Goal: Task Accomplishment & Management: Use online tool/utility

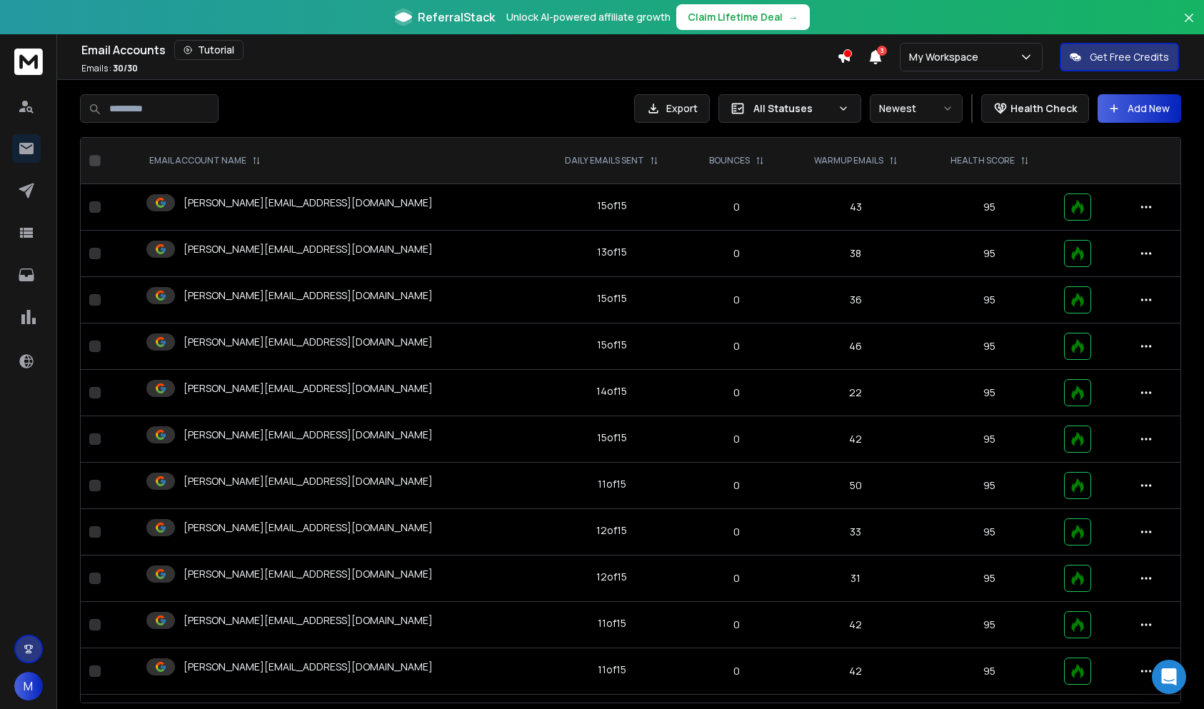
click at [66, 309] on div "Export All Statuses Newest Health Check Add New EMAIL ACCOUNT NAME DAILY EMAILS…" at bounding box center [630, 399] width 1147 height 638
click at [30, 270] on icon at bounding box center [26, 274] width 17 height 17
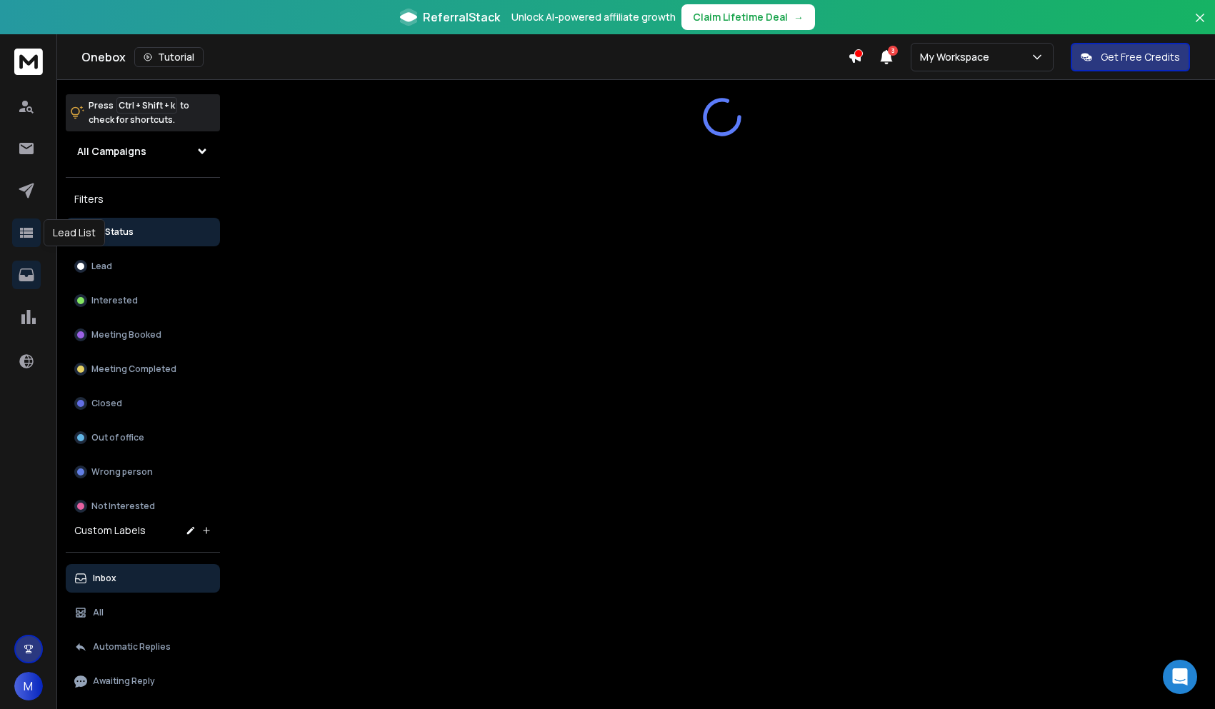
click at [29, 230] on icon at bounding box center [26, 233] width 13 height 10
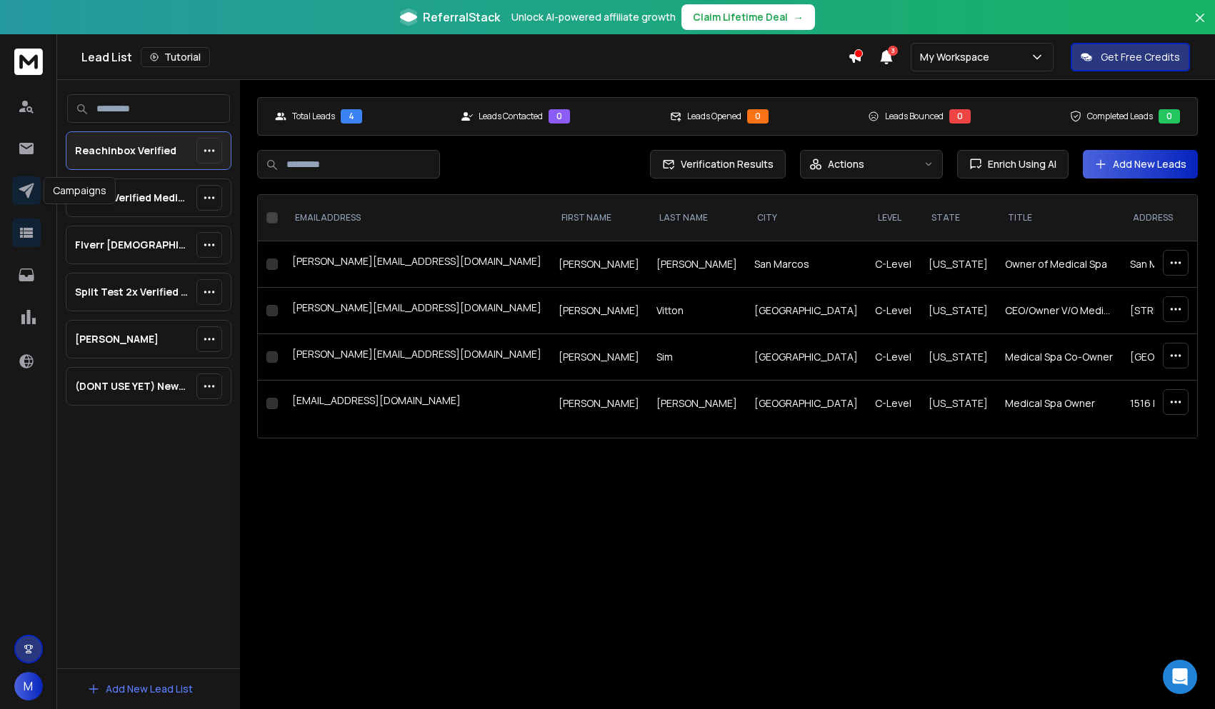
click at [29, 202] on link at bounding box center [26, 190] width 29 height 29
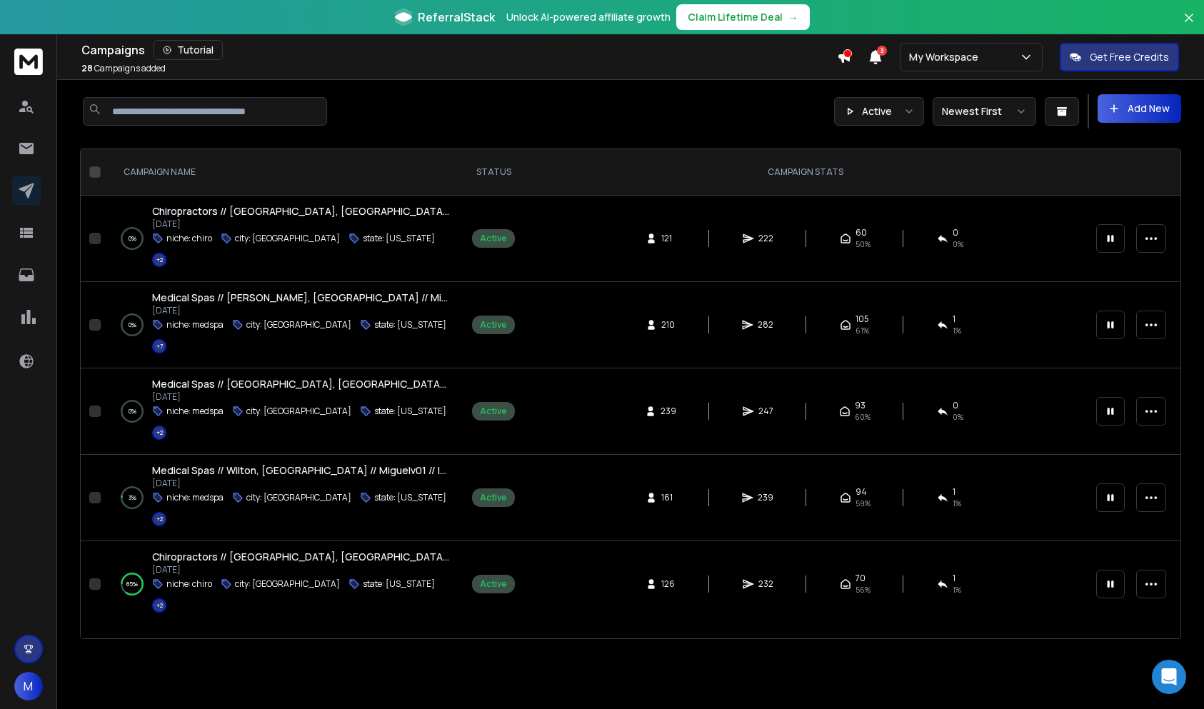
click at [71, 277] on div "Campaigns 28 Campaigns Added Active Newest First Add New CAMPAIGN NAME STATUS C…" at bounding box center [630, 449] width 1147 height 738
click at [41, 264] on div at bounding box center [28, 278] width 33 height 34
click at [36, 270] on link at bounding box center [26, 275] width 29 height 29
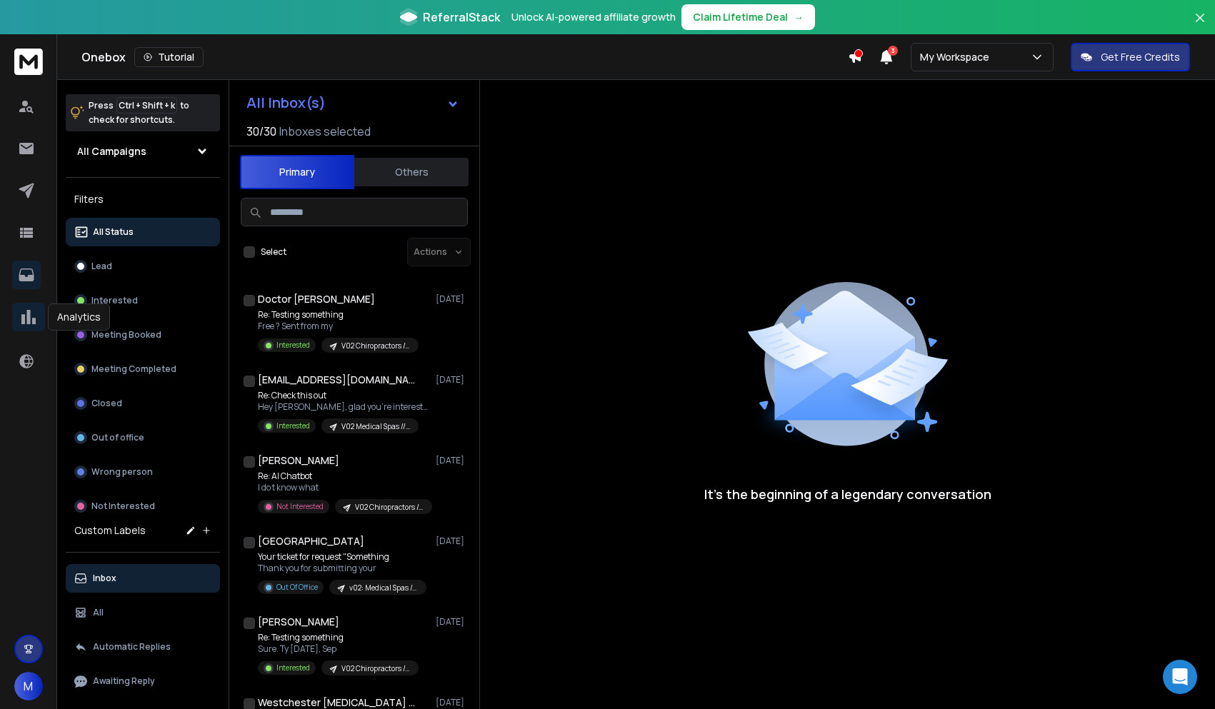
click at [34, 322] on icon at bounding box center [28, 317] width 14 height 14
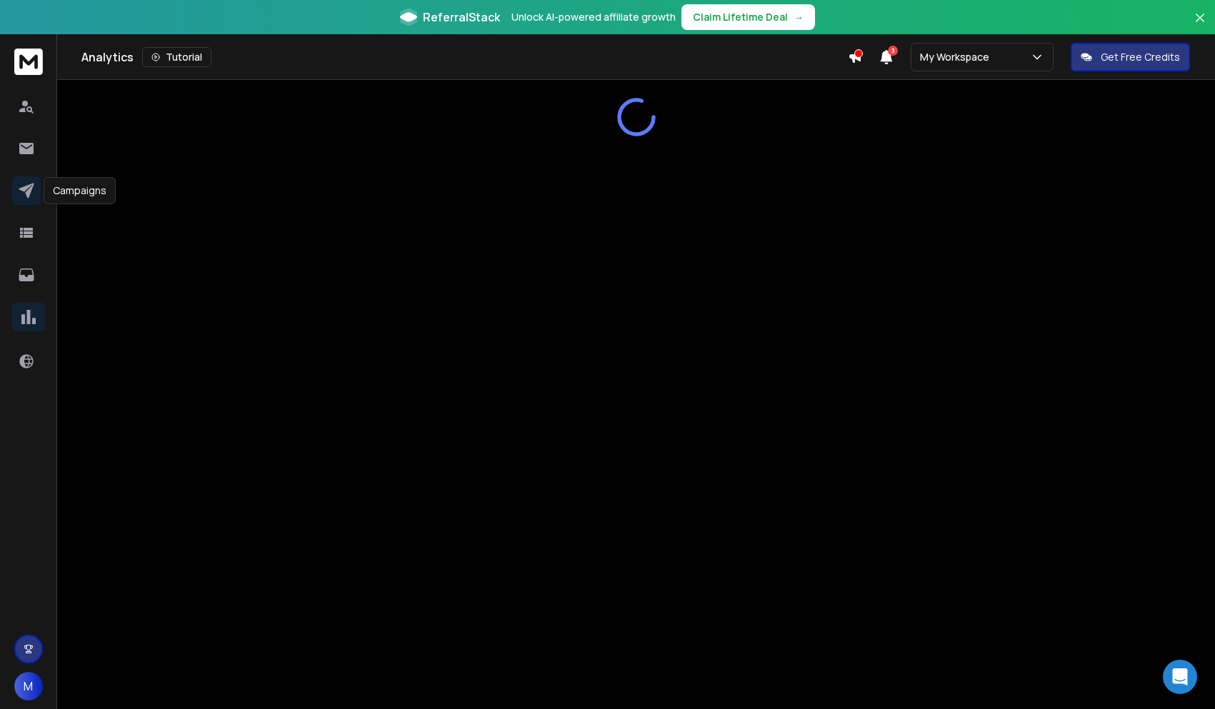
click at [29, 190] on icon at bounding box center [26, 191] width 15 height 15
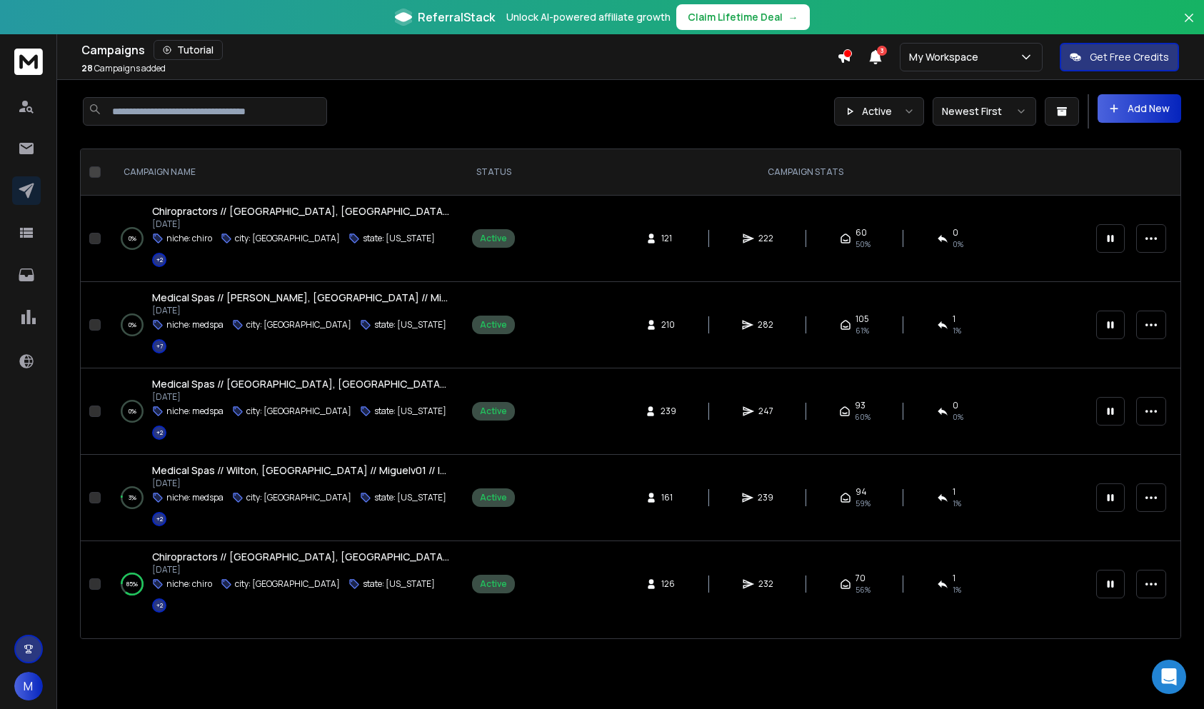
click at [266, 550] on span "Chiropractors // [GEOGRAPHIC_DATA], [GEOGRAPHIC_DATA] // Miguelv01 // Intercom" at bounding box center [356, 557] width 408 height 14
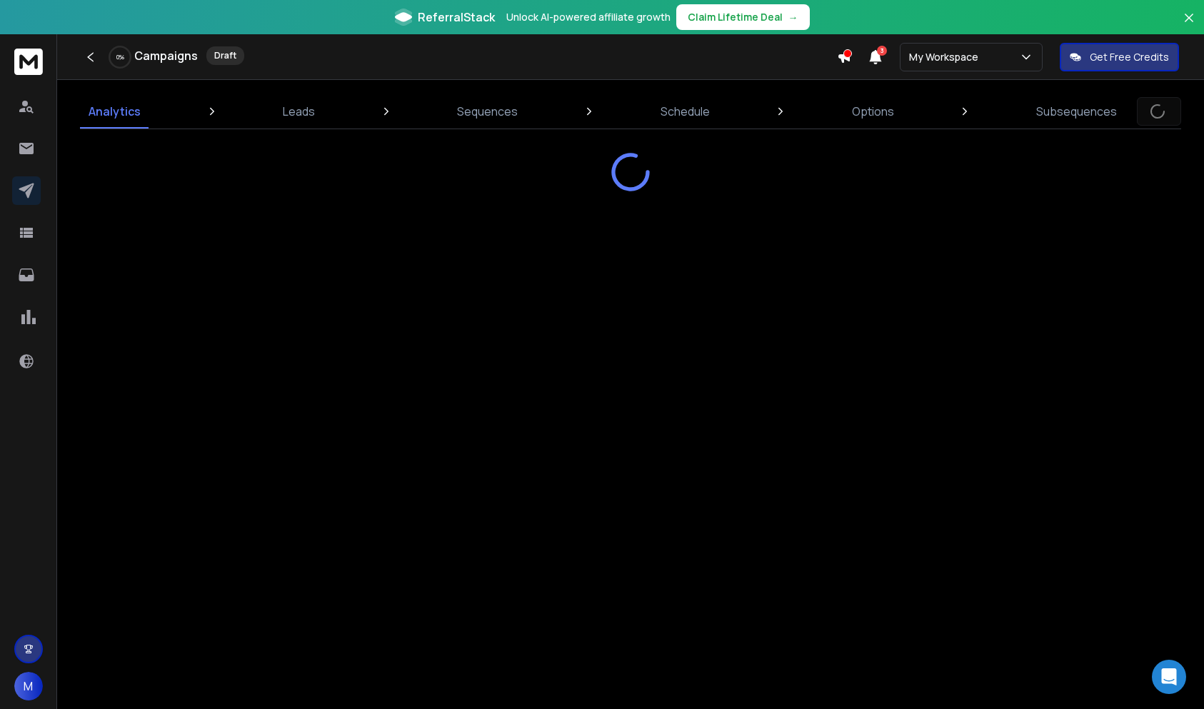
click at [281, 404] on div at bounding box center [631, 503] width 1090 height 709
click at [846, 109] on link "Options" at bounding box center [873, 111] width 59 height 34
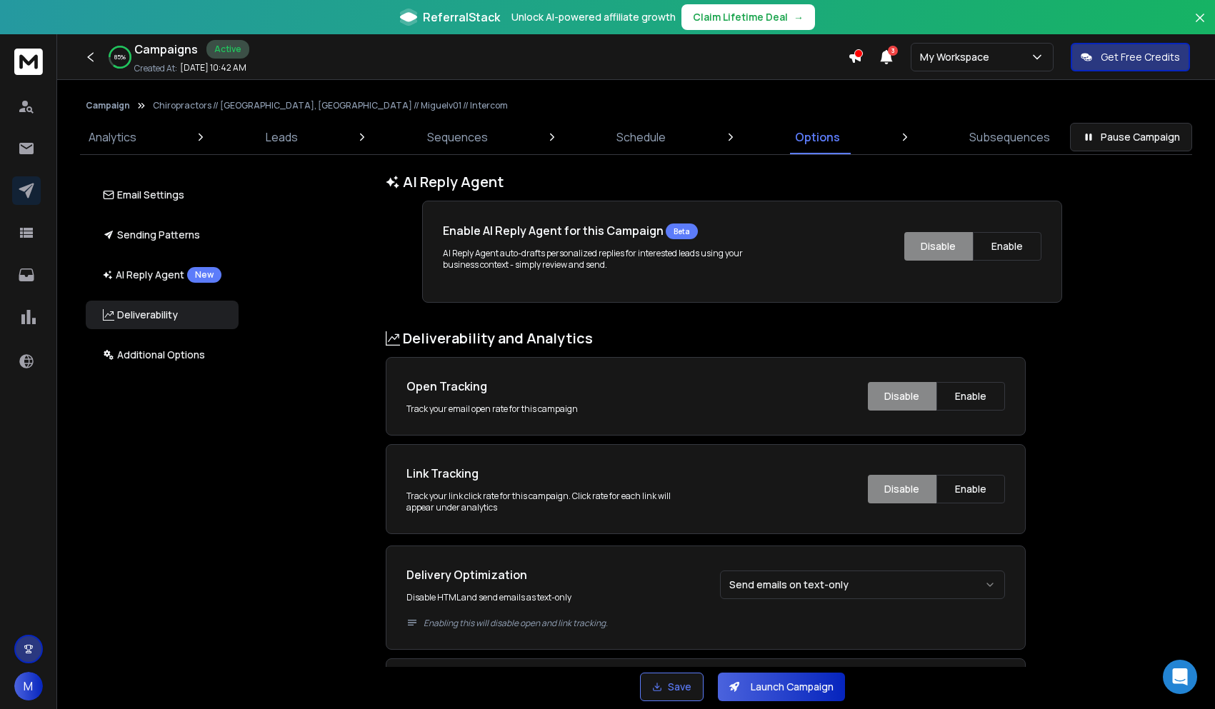
scroll to position [1510, 0]
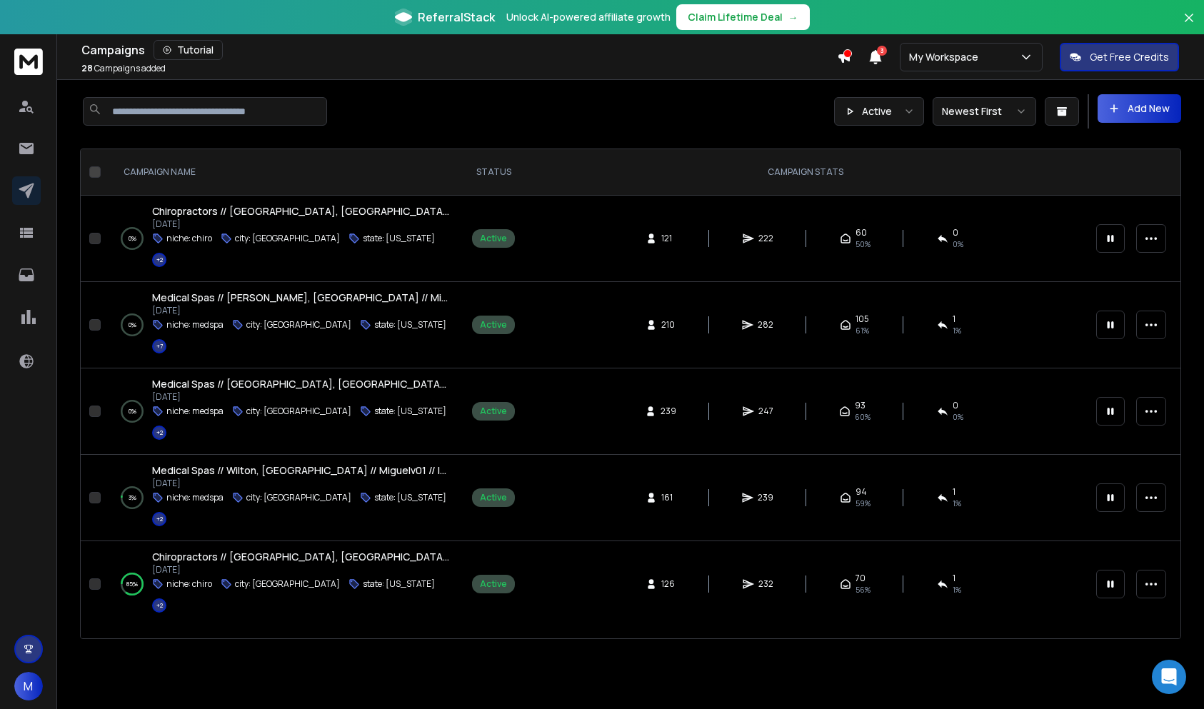
click at [270, 464] on span "Medical Spas // Wilton, [GEOGRAPHIC_DATA] // Miguelv01 // Intercom" at bounding box center [316, 471] width 329 height 14
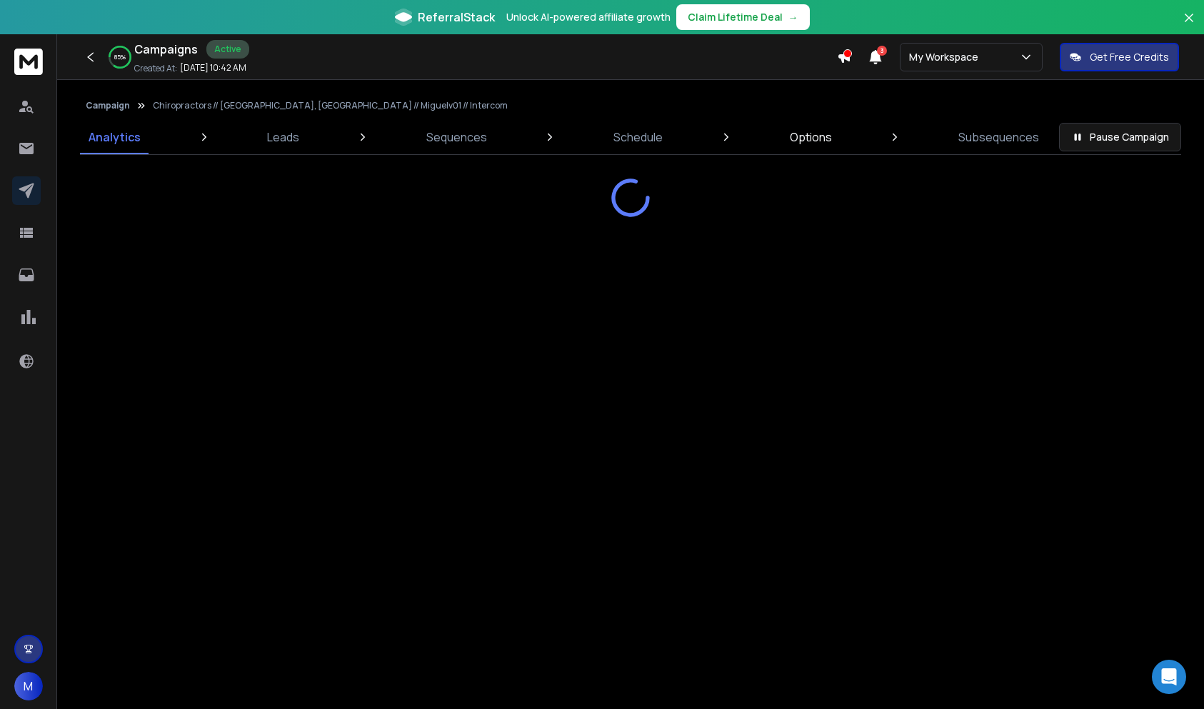
click at [826, 141] on p "Options" at bounding box center [811, 137] width 42 height 17
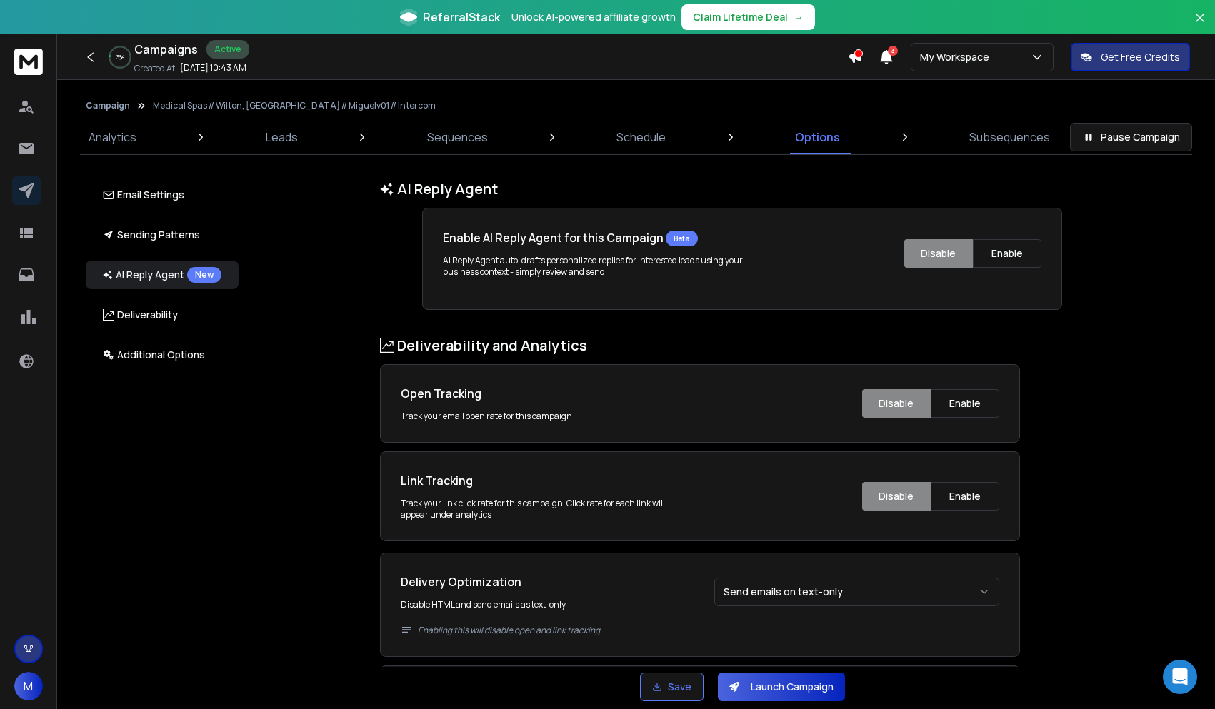
scroll to position [1439, 0]
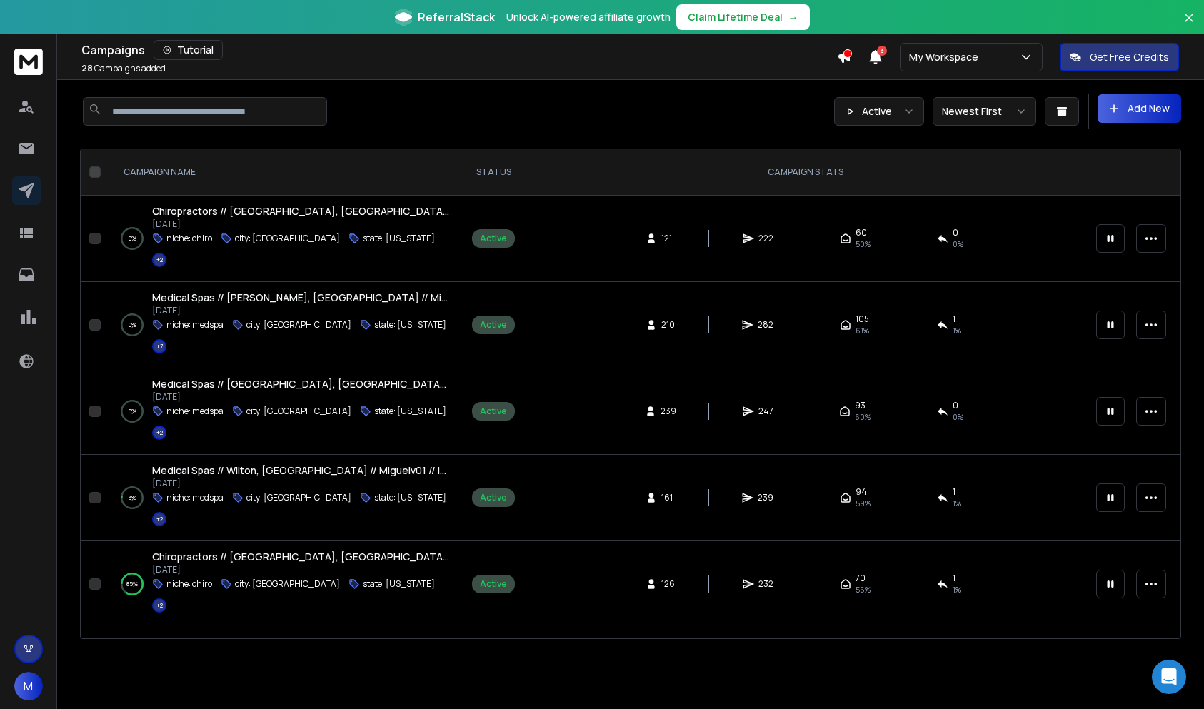
click at [233, 455] on td "3 % Medical Spas // [GEOGRAPHIC_DATA], [GEOGRAPHIC_DATA] // Miguelv01 // Interc…" at bounding box center [284, 498] width 357 height 86
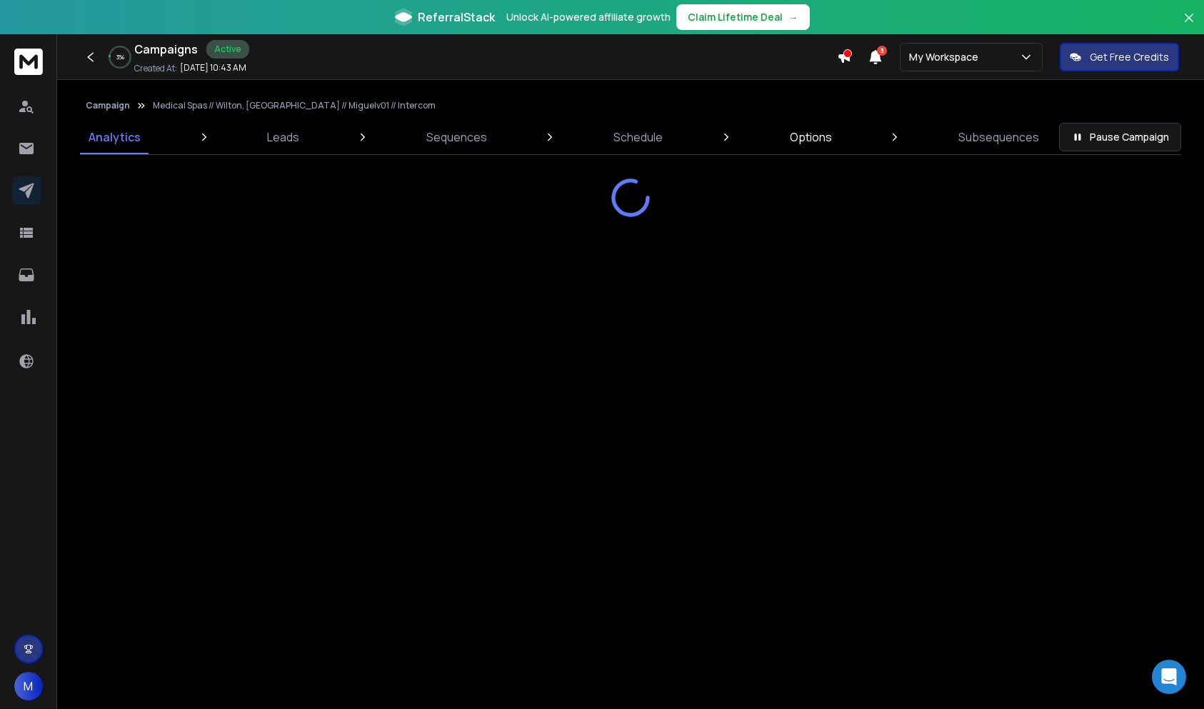
click at [822, 136] on p "Options" at bounding box center [811, 137] width 42 height 17
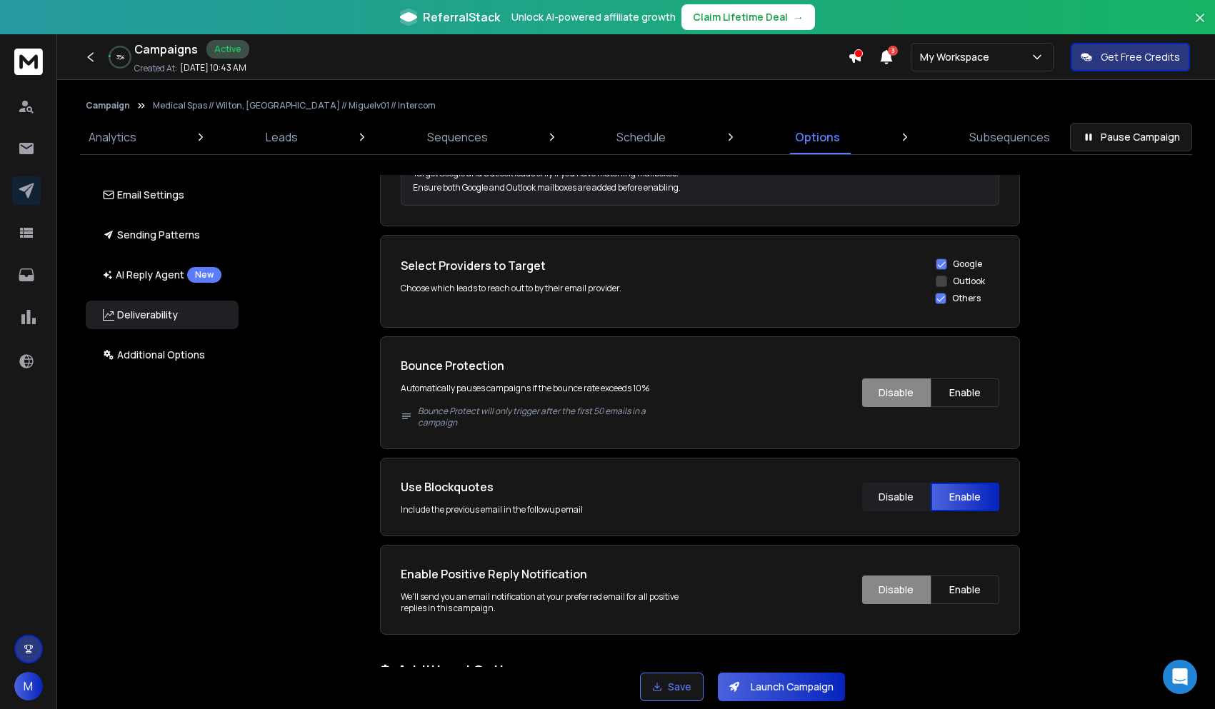
scroll to position [2082, 0]
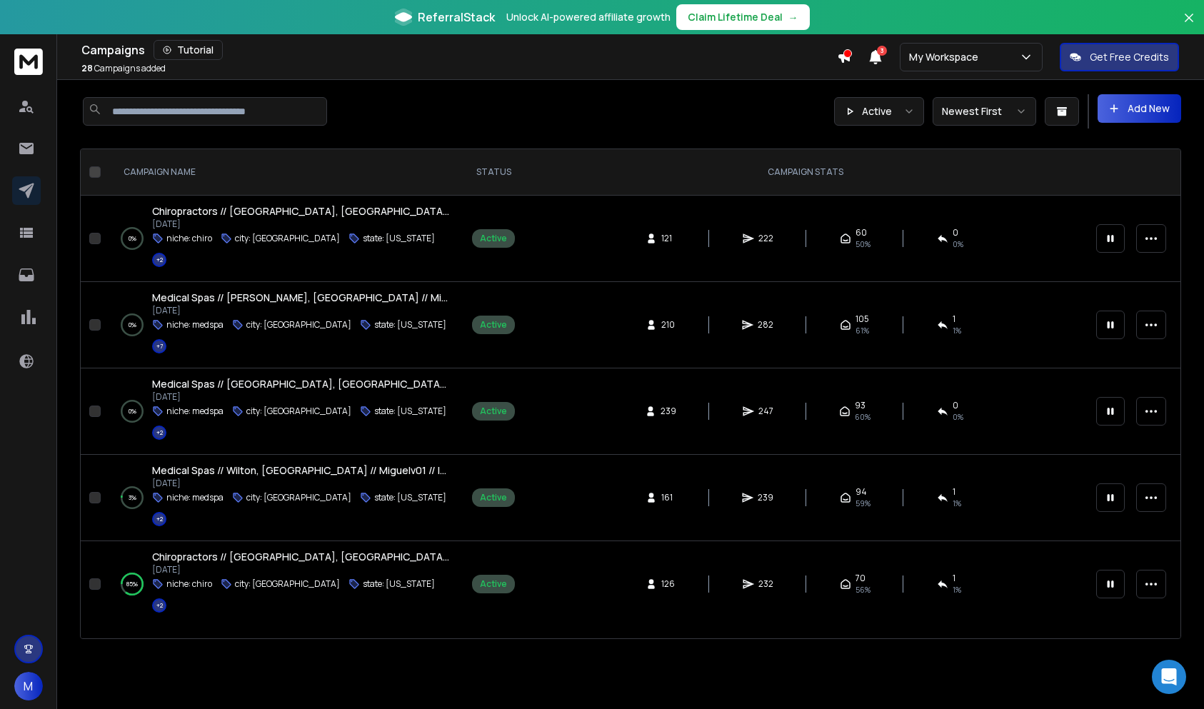
click at [253, 377] on span "Medical Spas // [GEOGRAPHIC_DATA], [GEOGRAPHIC_DATA] // Miguelv01 // Intercom" at bounding box center [354, 384] width 405 height 14
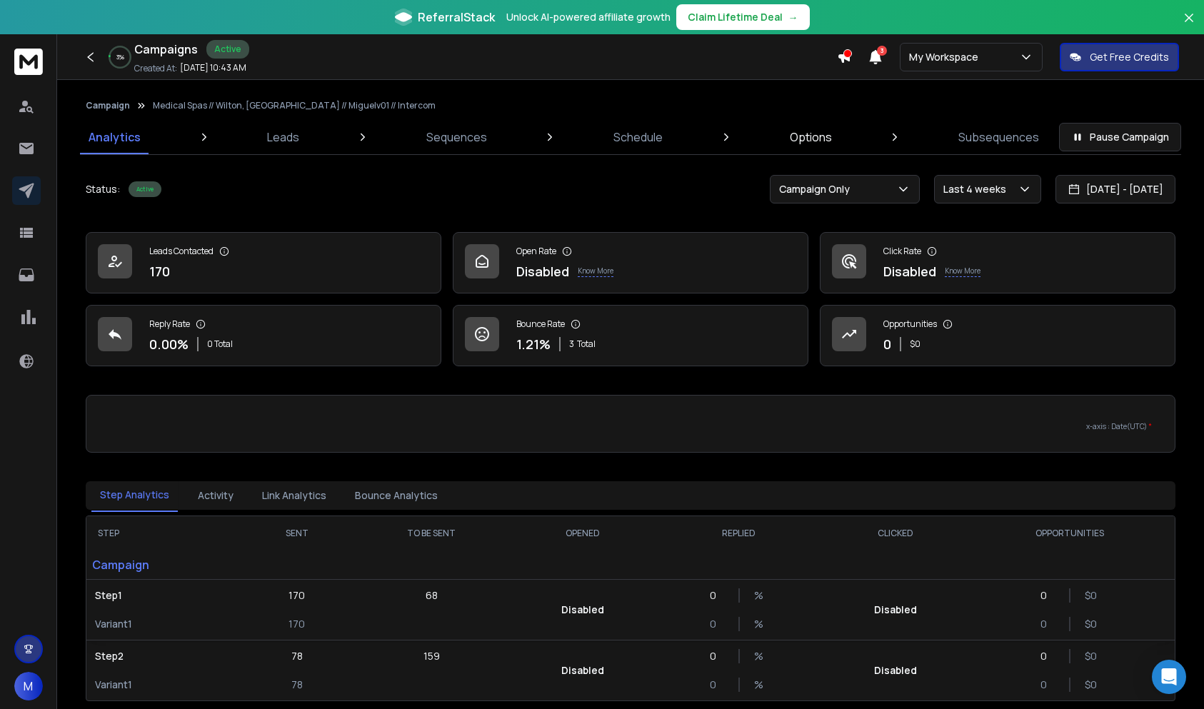
click at [807, 145] on p "Options" at bounding box center [811, 137] width 42 height 17
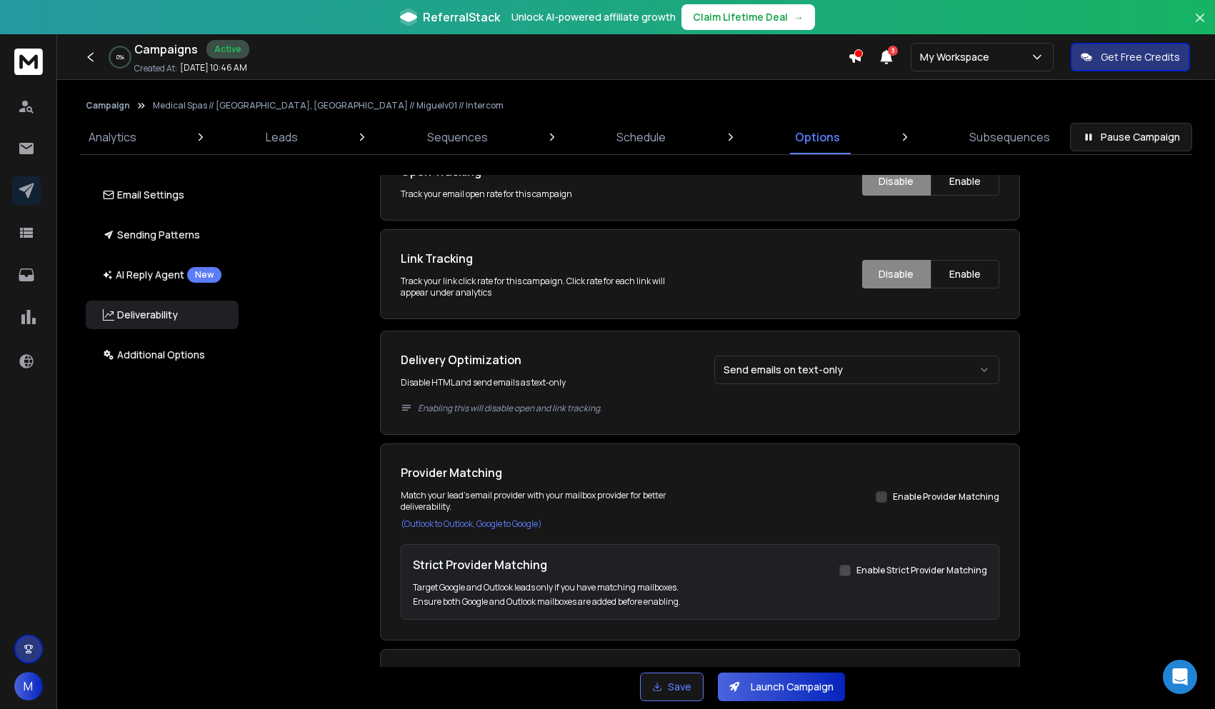
scroll to position [1796, 0]
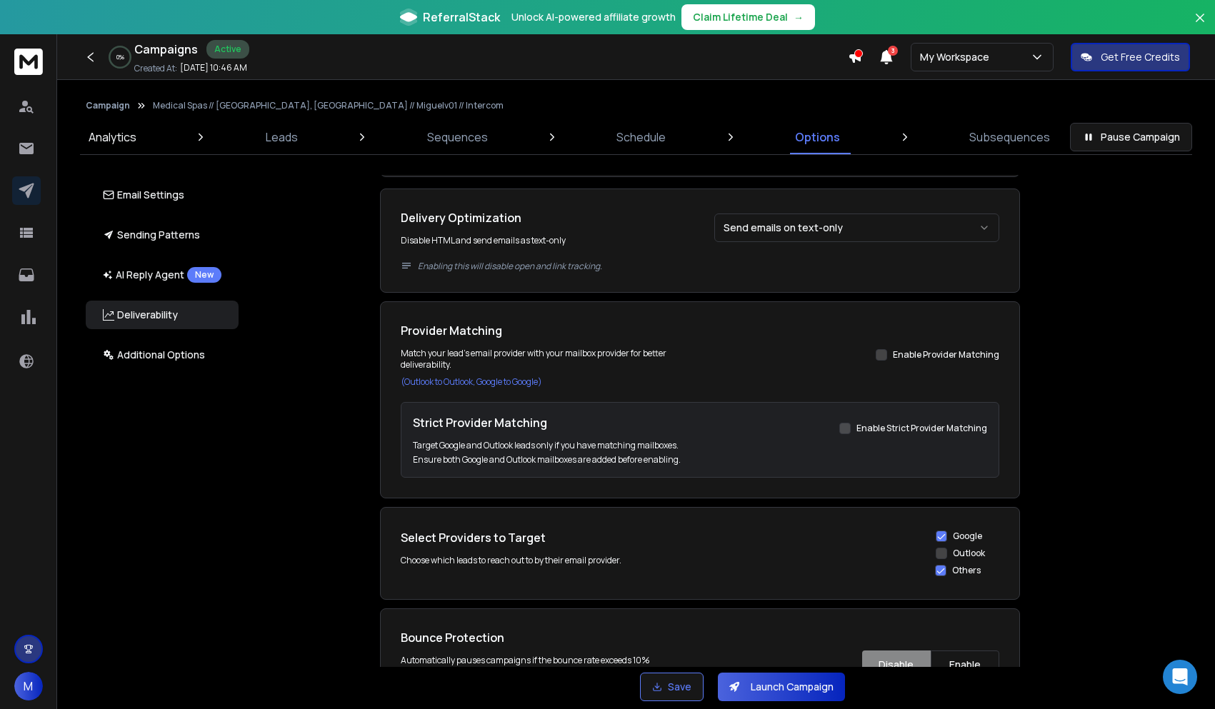
click at [109, 136] on p "Analytics" at bounding box center [113, 137] width 48 height 17
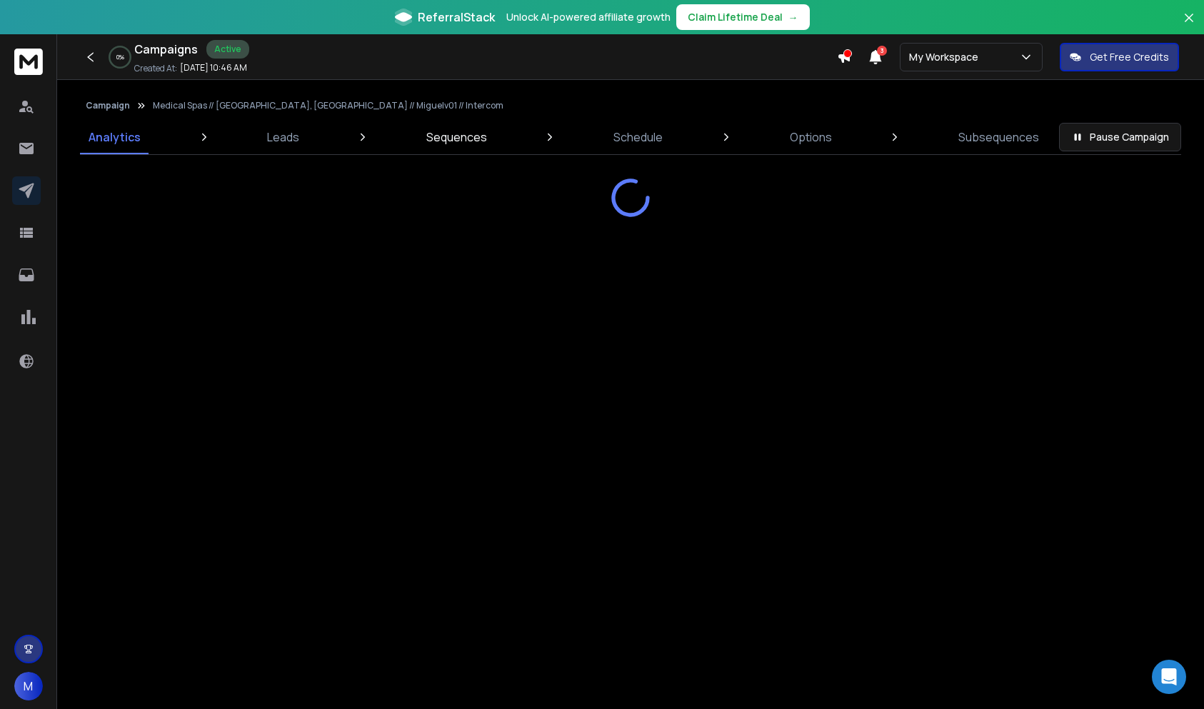
click at [491, 128] on link "Sequences" at bounding box center [457, 137] width 78 height 34
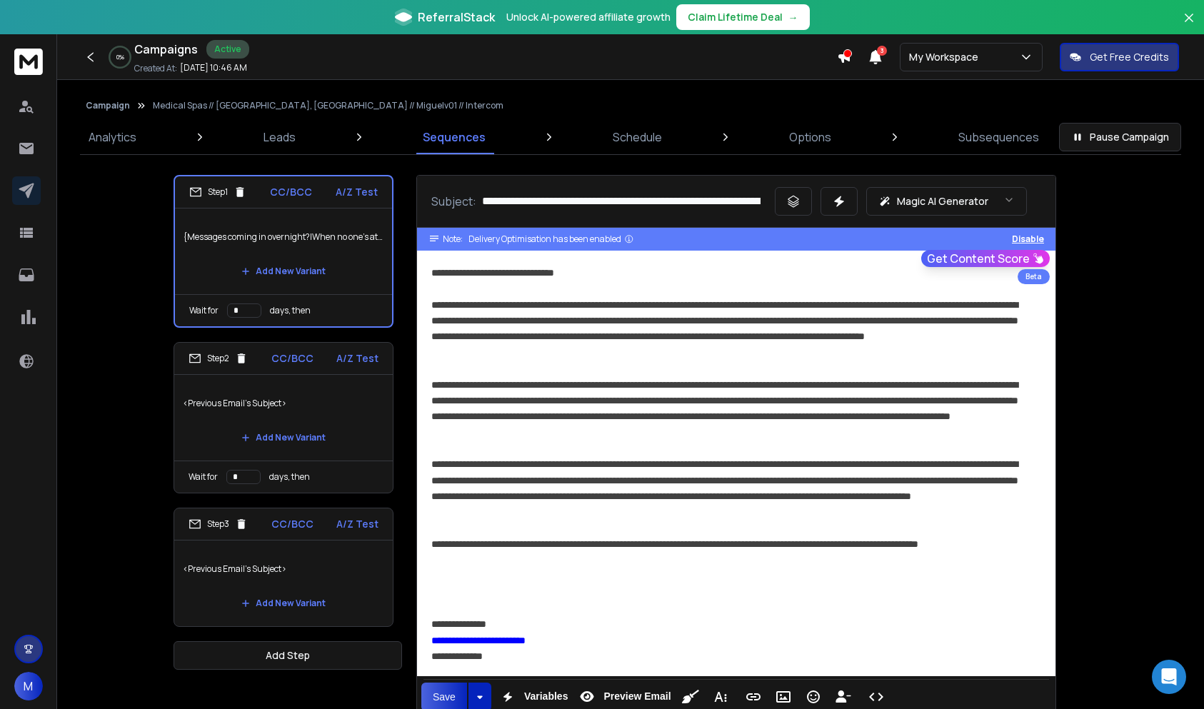
click at [618, 279] on div "**********" at bounding box center [730, 273] width 599 height 16
click at [641, 698] on span "Preview Email" at bounding box center [637, 697] width 73 height 12
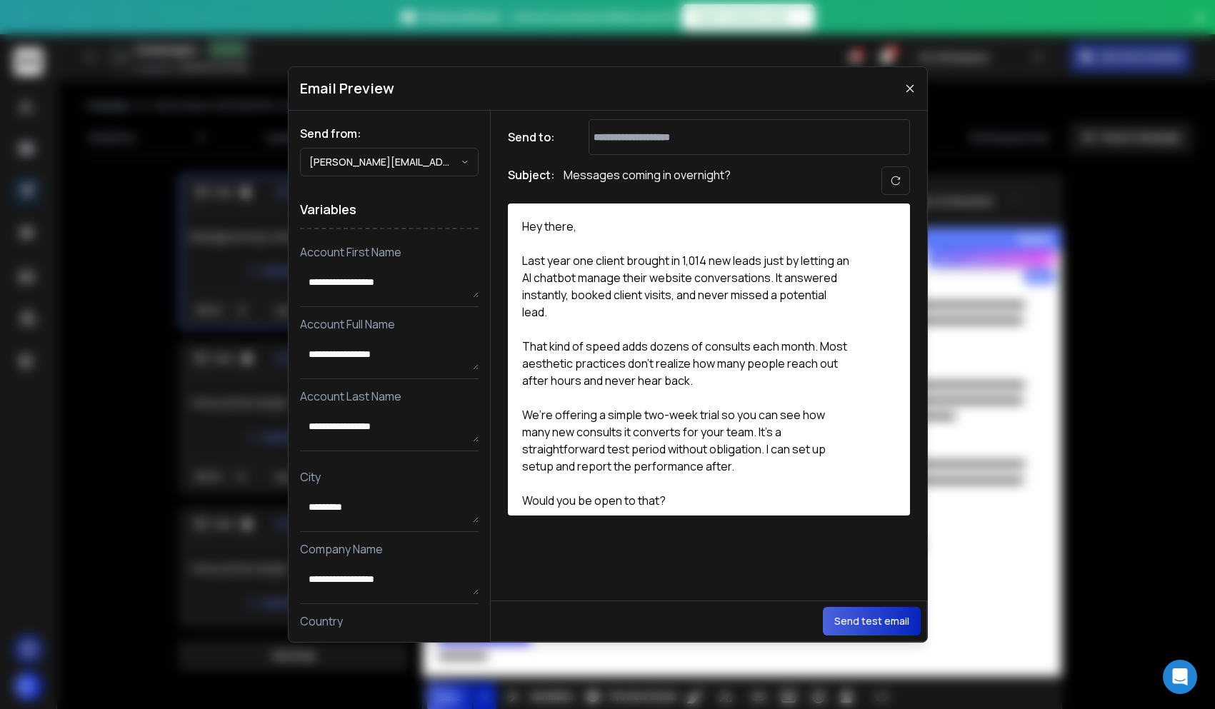
click at [702, 139] on input at bounding box center [749, 137] width 311 height 26
type input "**********"
click at [879, 620] on button "Send test email" at bounding box center [872, 621] width 98 height 29
